Goal: Task Accomplishment & Management: Manage account settings

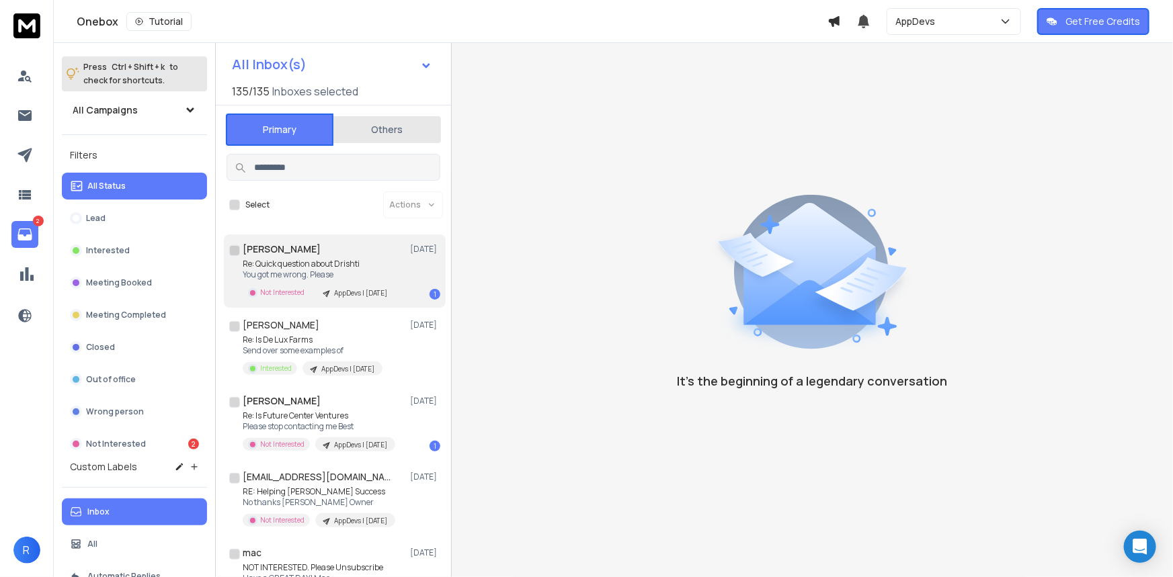
click at [348, 267] on p "Re: Quick question about Drishti" at bounding box center [319, 264] width 153 height 11
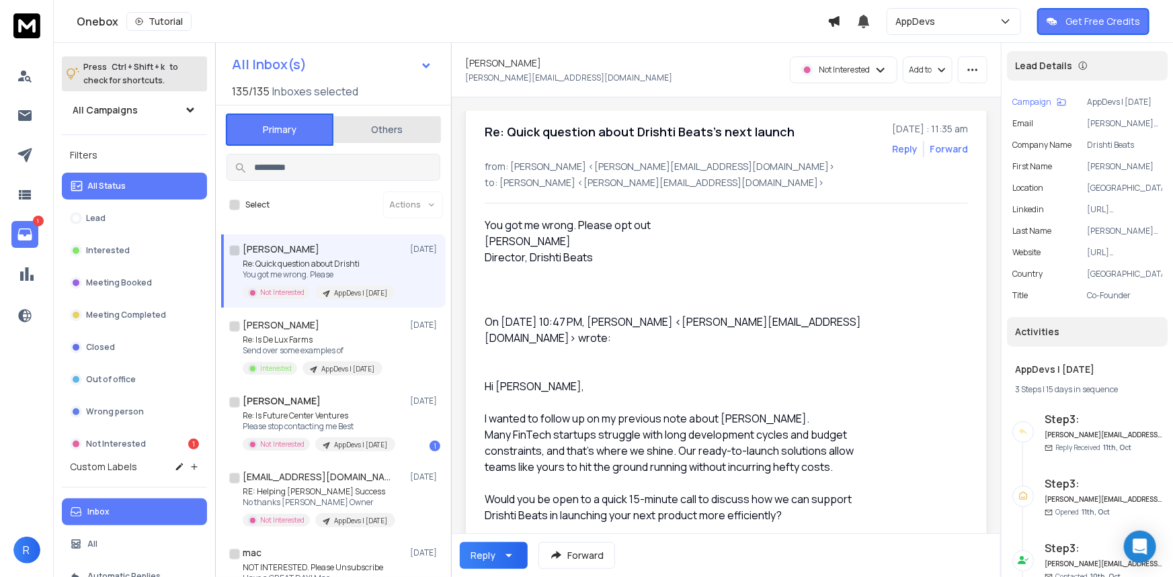
scroll to position [60, 0]
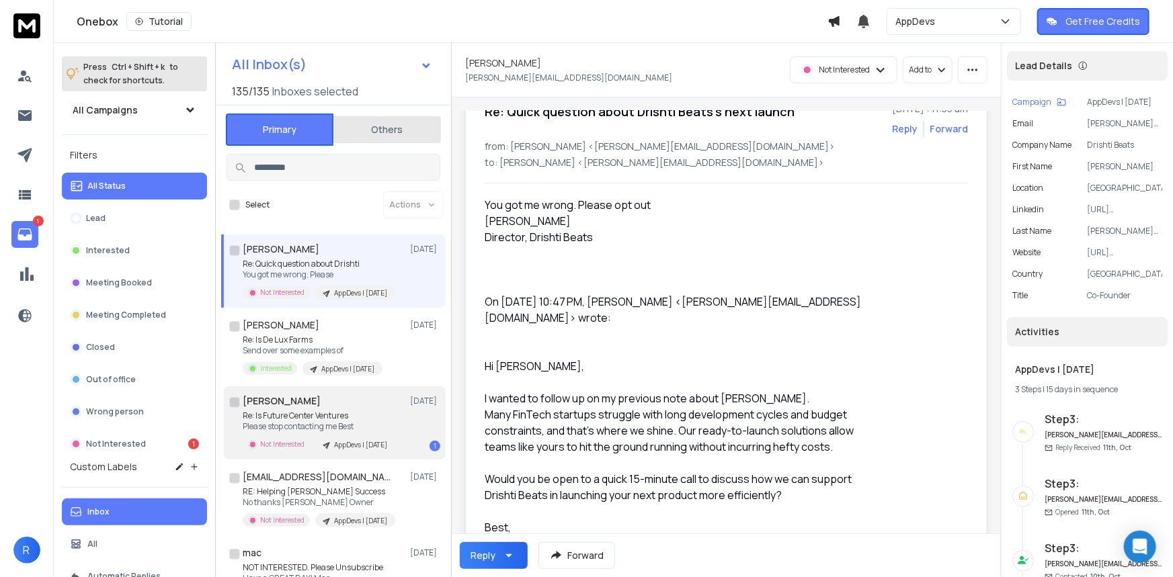
click at [364, 435] on div "Re: Is Future Center Ventures Please stop contacting me Best Not Interested App…" at bounding box center [319, 431] width 153 height 41
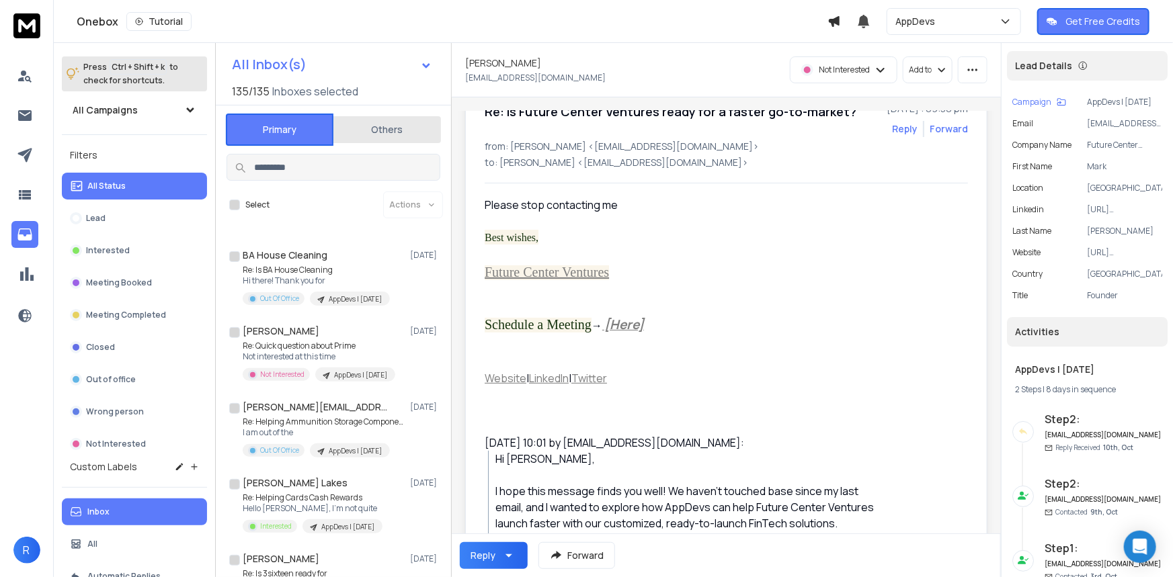
scroll to position [611, 0]
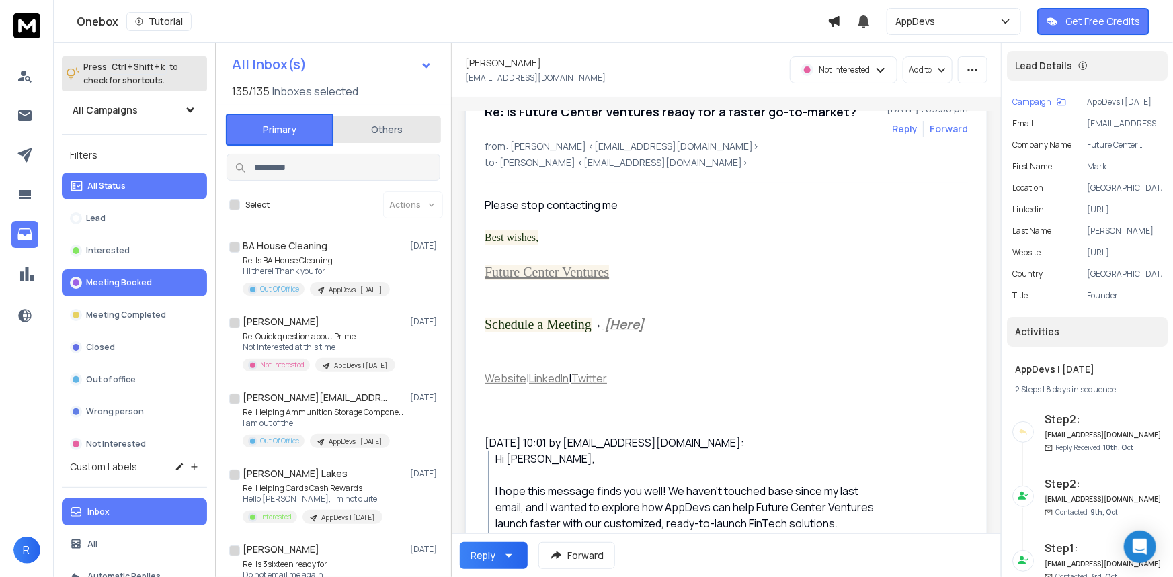
click at [157, 276] on button "Meeting Booked" at bounding box center [134, 282] width 145 height 27
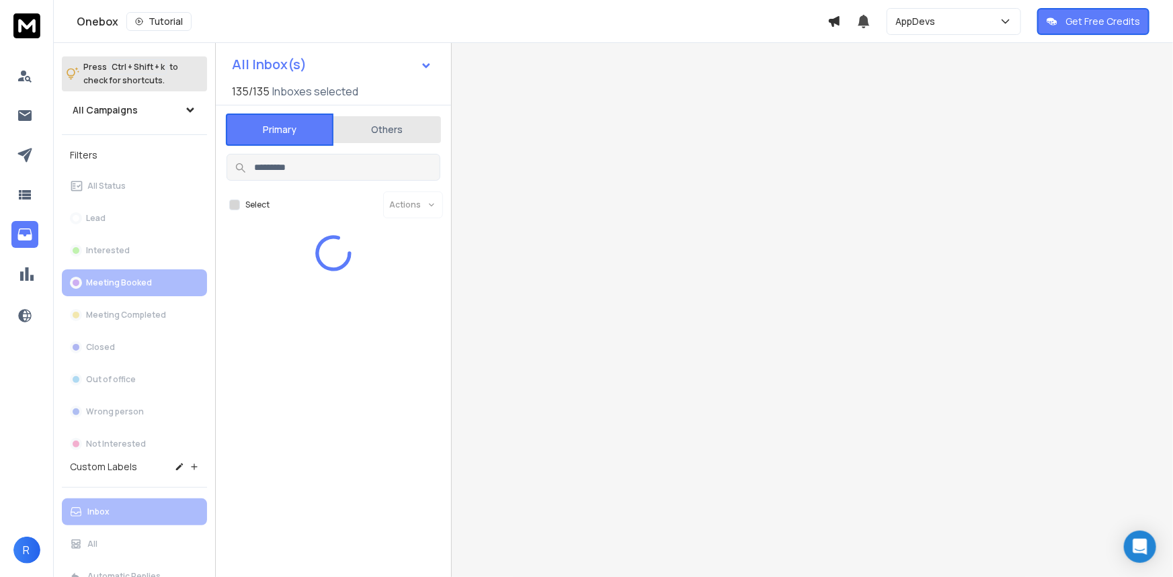
scroll to position [0, 0]
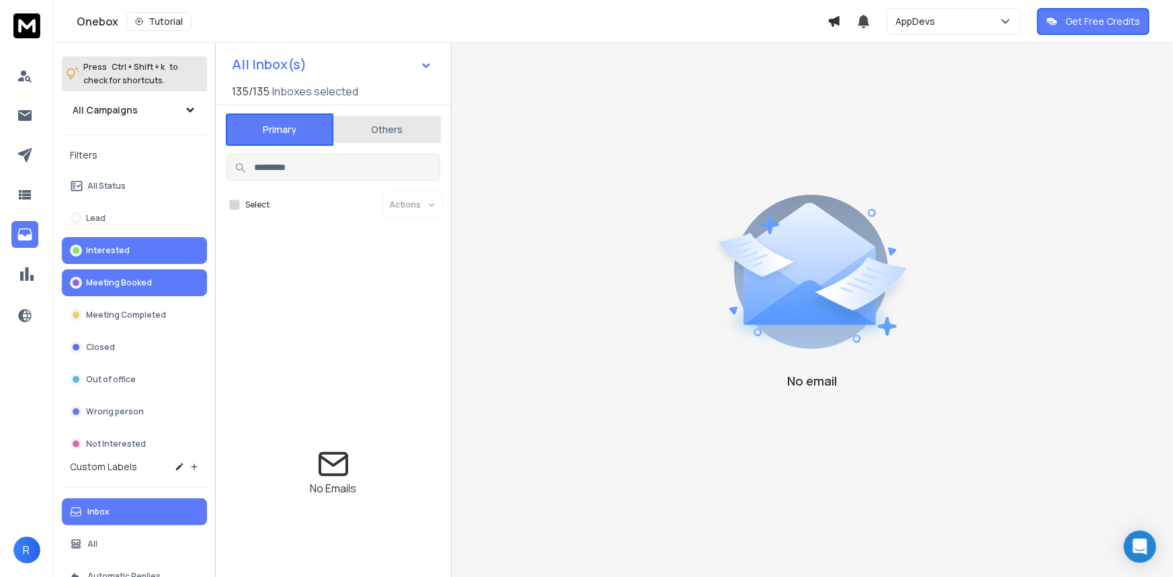
click at [151, 245] on button "Interested" at bounding box center [134, 250] width 145 height 27
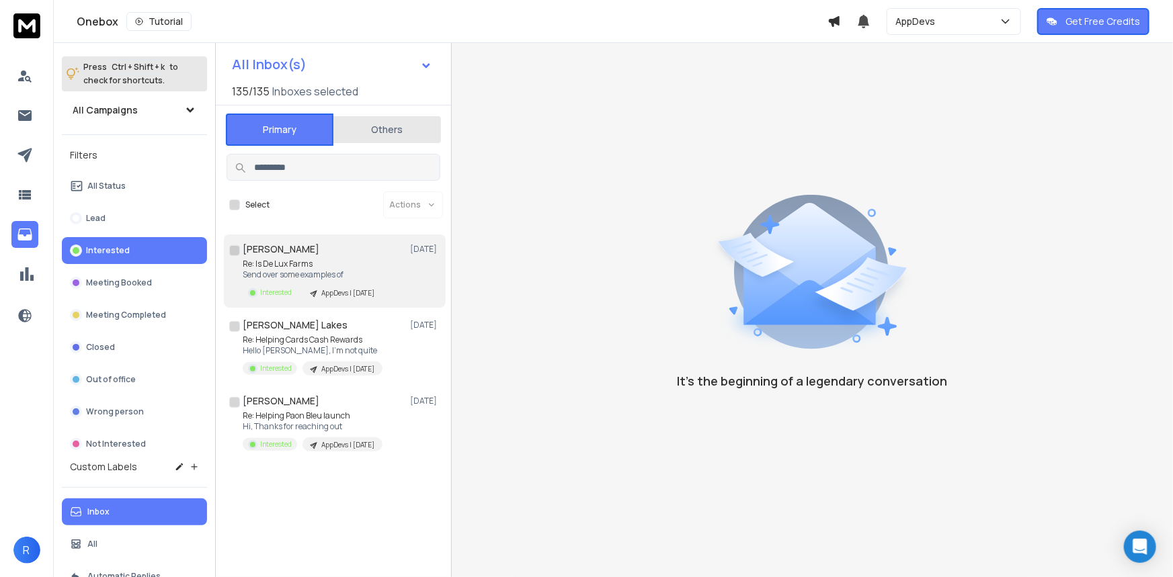
click at [312, 247] on div "[PERSON_NAME] [DATE]" at bounding box center [342, 249] width 198 height 13
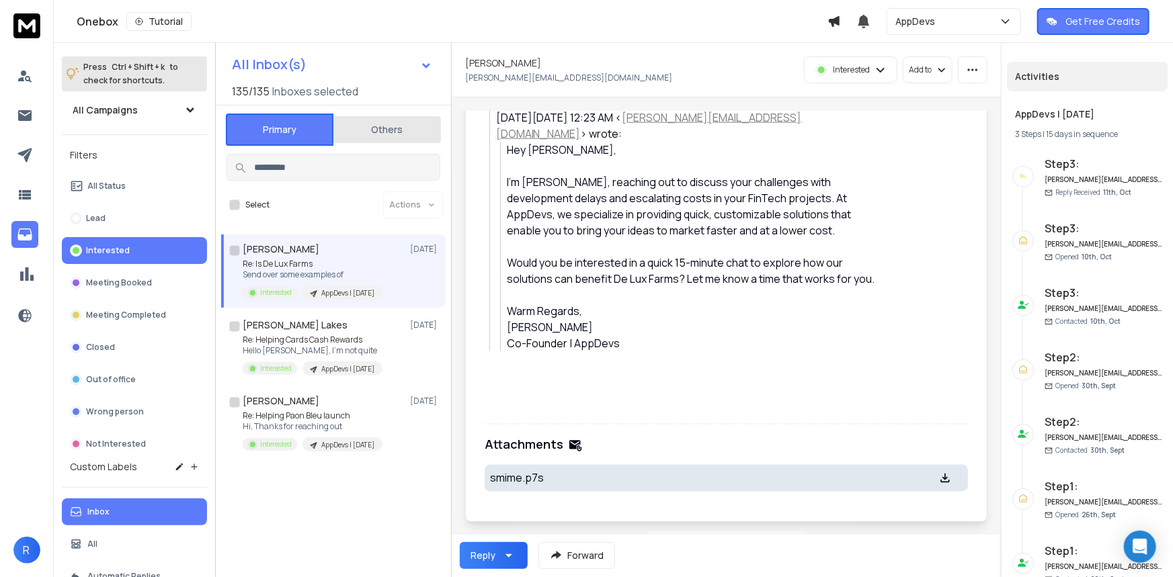
scroll to position [1038, 0]
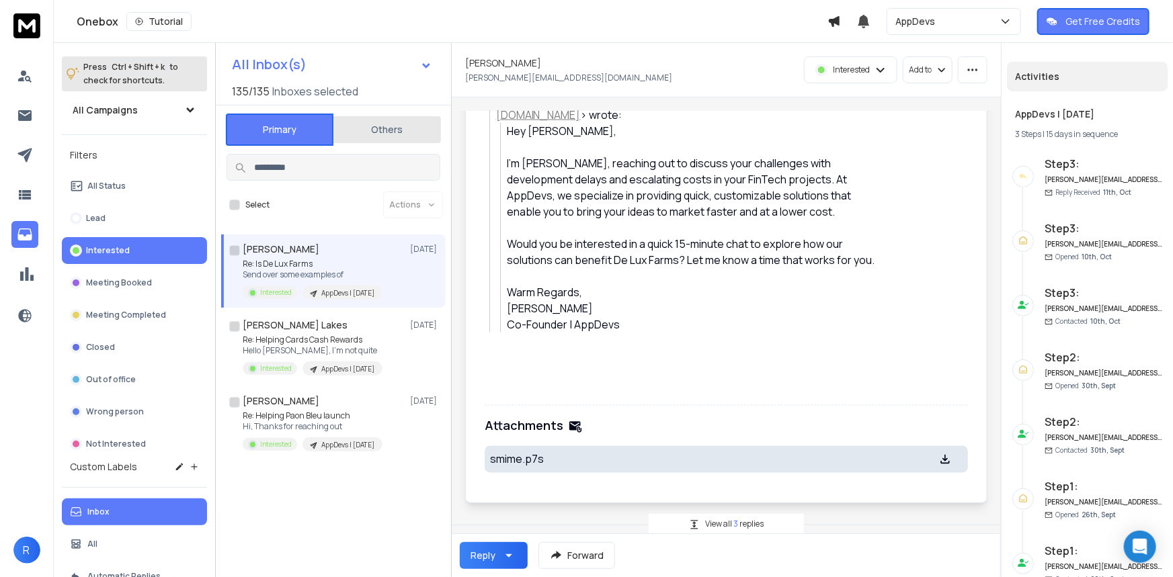
click at [573, 452] on div "smime.p7s" at bounding box center [641, 460] width 302 height 16
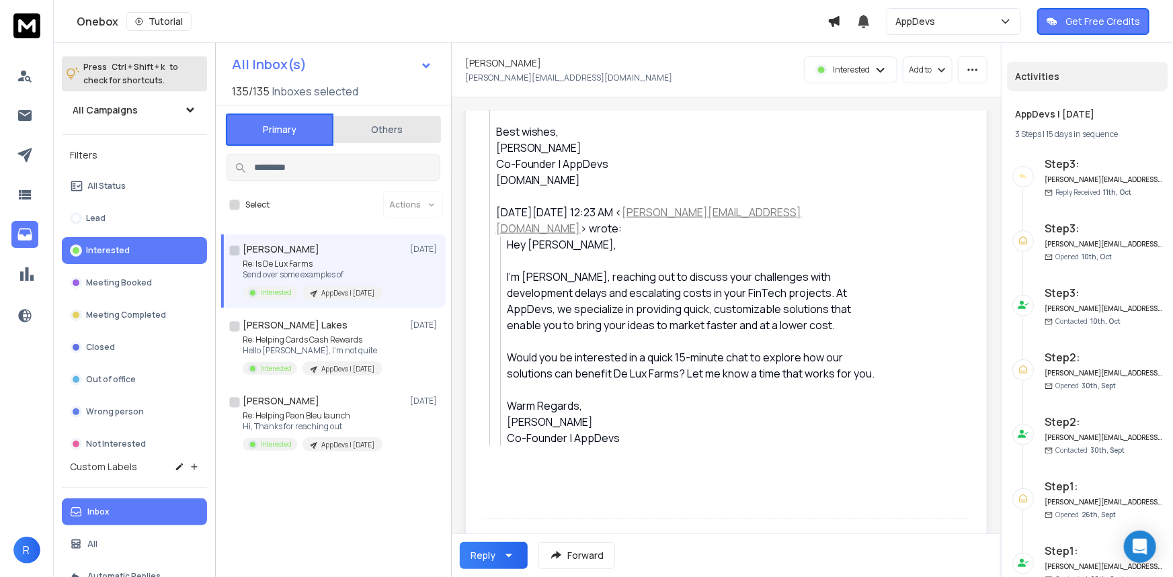
scroll to position [915, 0]
